Goal: Navigation & Orientation: Find specific page/section

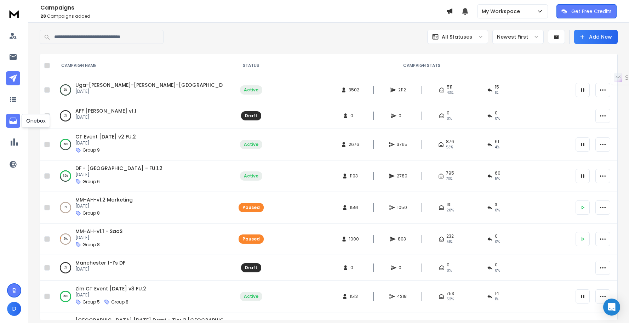
click at [13, 118] on icon at bounding box center [13, 121] width 9 height 9
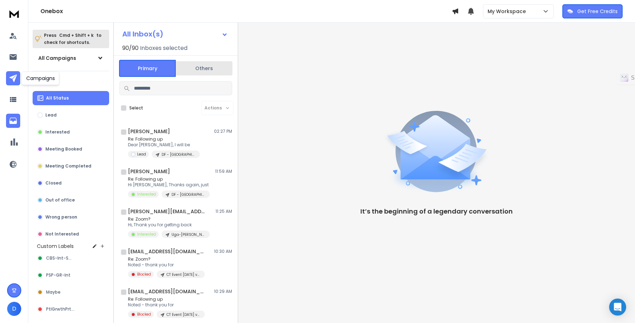
click at [13, 85] on link at bounding box center [13, 78] width 14 height 14
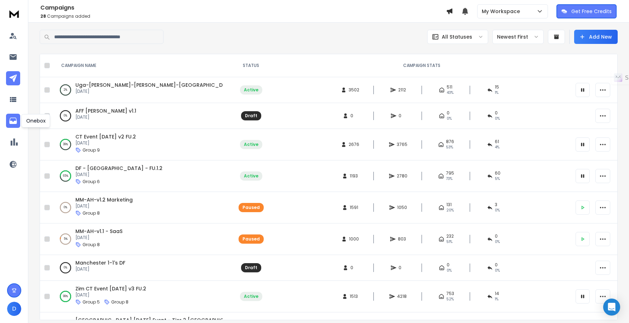
click at [16, 121] on icon at bounding box center [12, 121] width 7 height 6
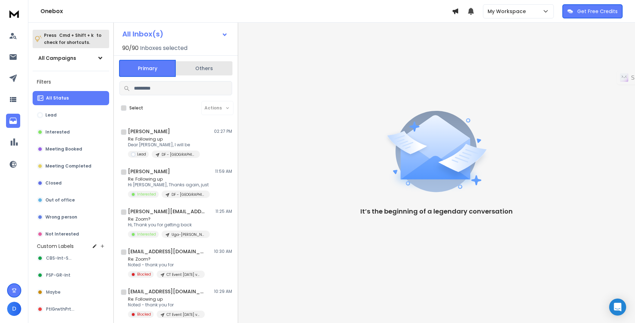
click at [295, 115] on div "It’s the beginning of a legendary conversation" at bounding box center [436, 160] width 397 height 274
click at [12, 79] on icon at bounding box center [13, 78] width 9 height 9
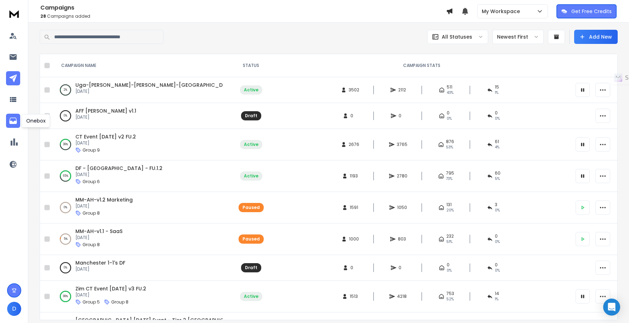
click at [16, 125] on link at bounding box center [13, 121] width 14 height 14
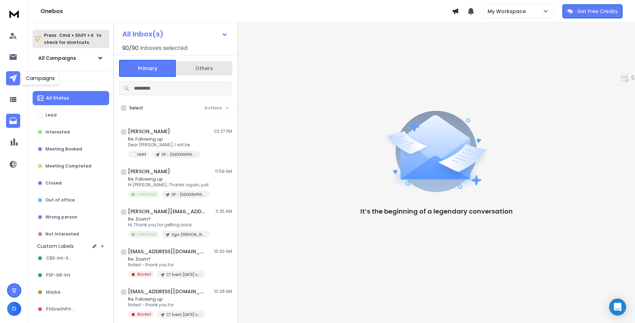
click at [13, 80] on icon at bounding box center [12, 77] width 7 height 7
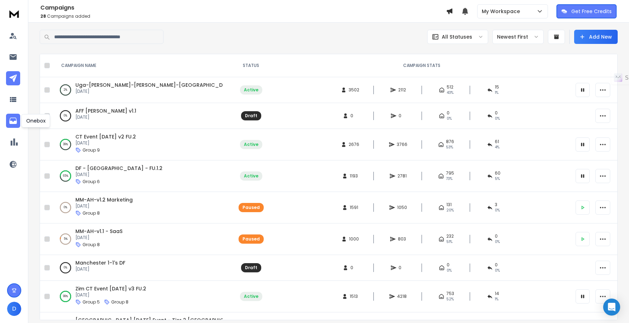
click at [15, 120] on icon at bounding box center [13, 121] width 9 height 9
